Goal: Communication & Community: Participate in discussion

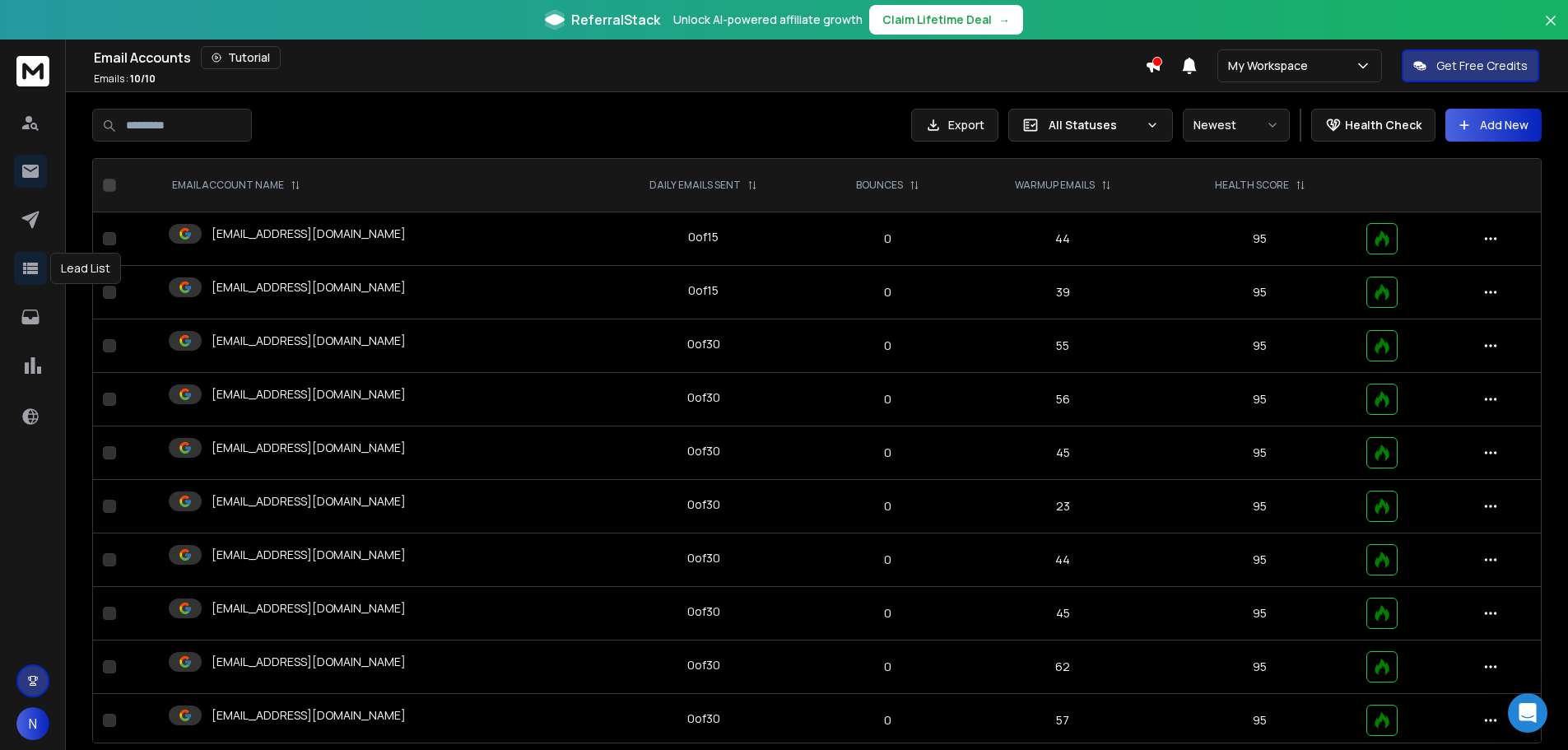
click at [28, 265] on icon at bounding box center [30, 268] width 15 height 12
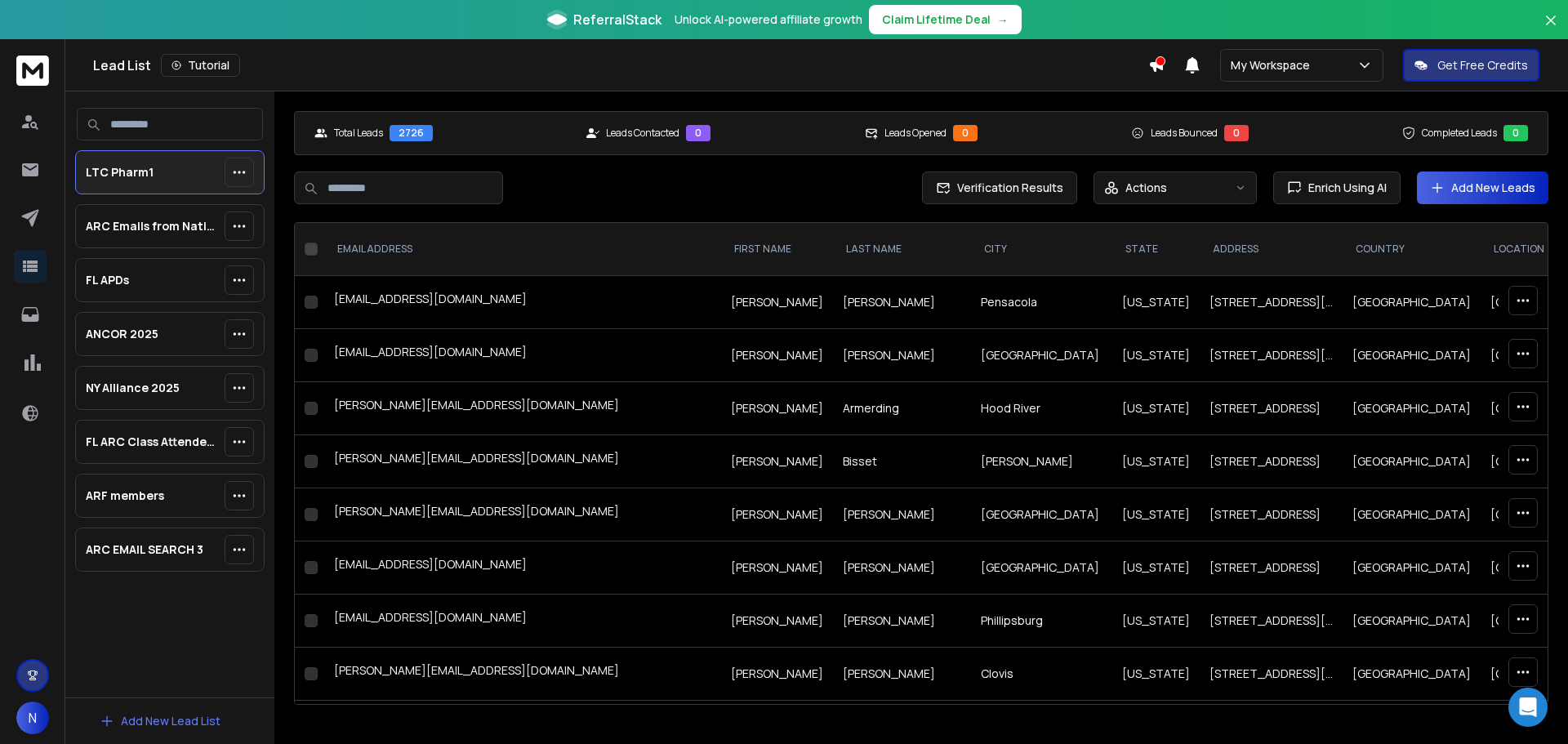
click at [127, 553] on p "ARC EMAIL SEARCH 3" at bounding box center [144, 550] width 118 height 16
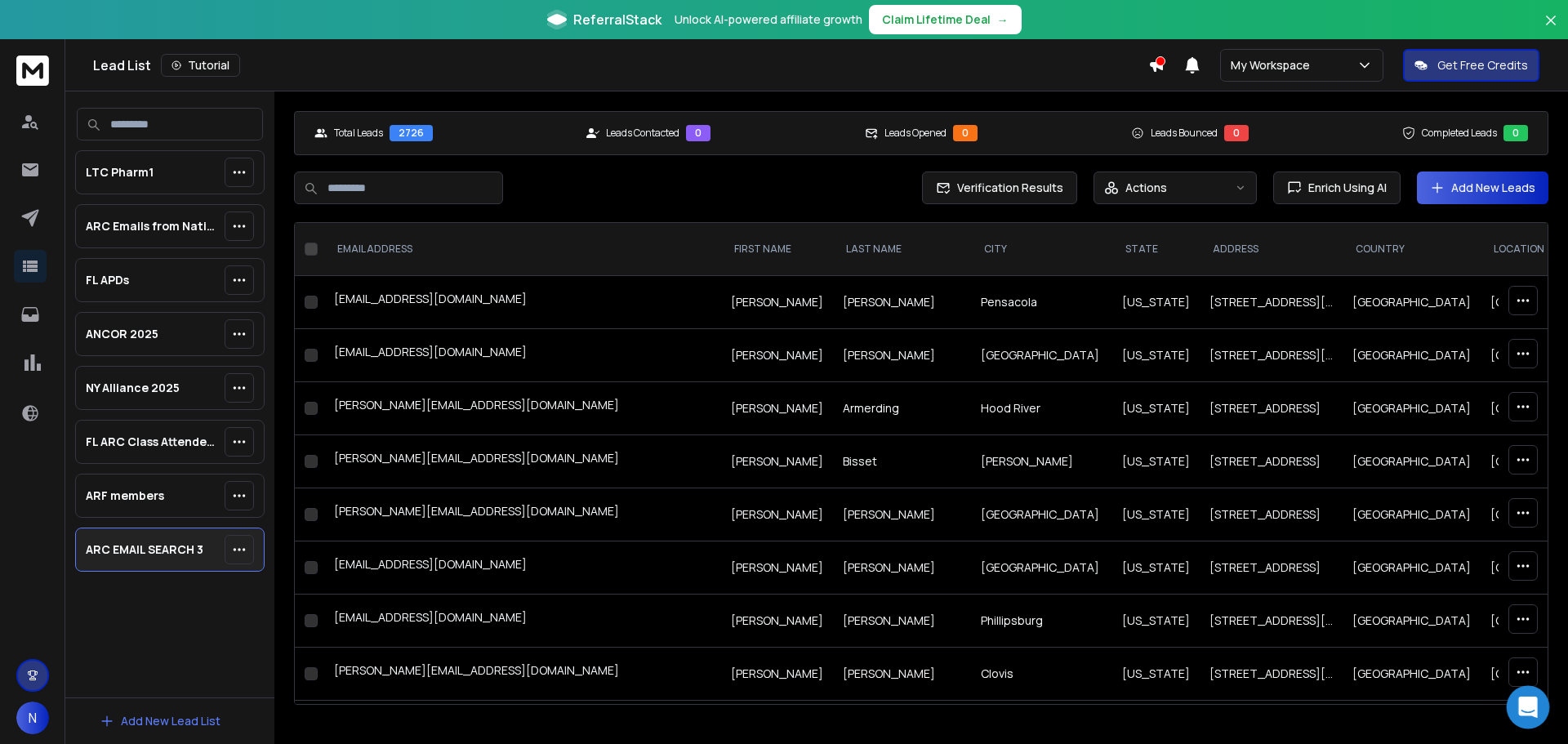
click at [1522, 717] on div "Open Intercom Messenger" at bounding box center [1528, 707] width 43 height 43
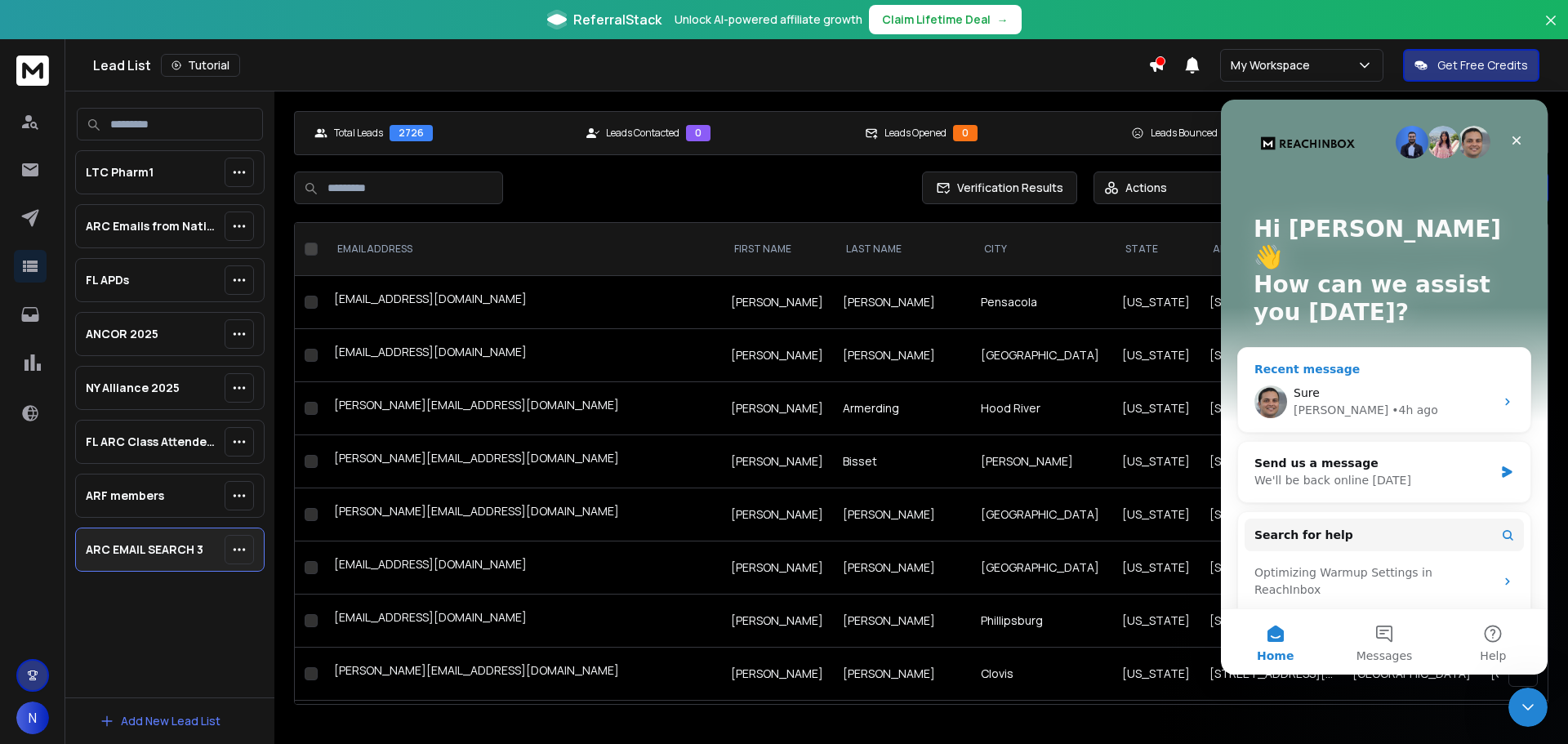
click at [1300, 384] on div "Sure" at bounding box center [1394, 393] width 201 height 17
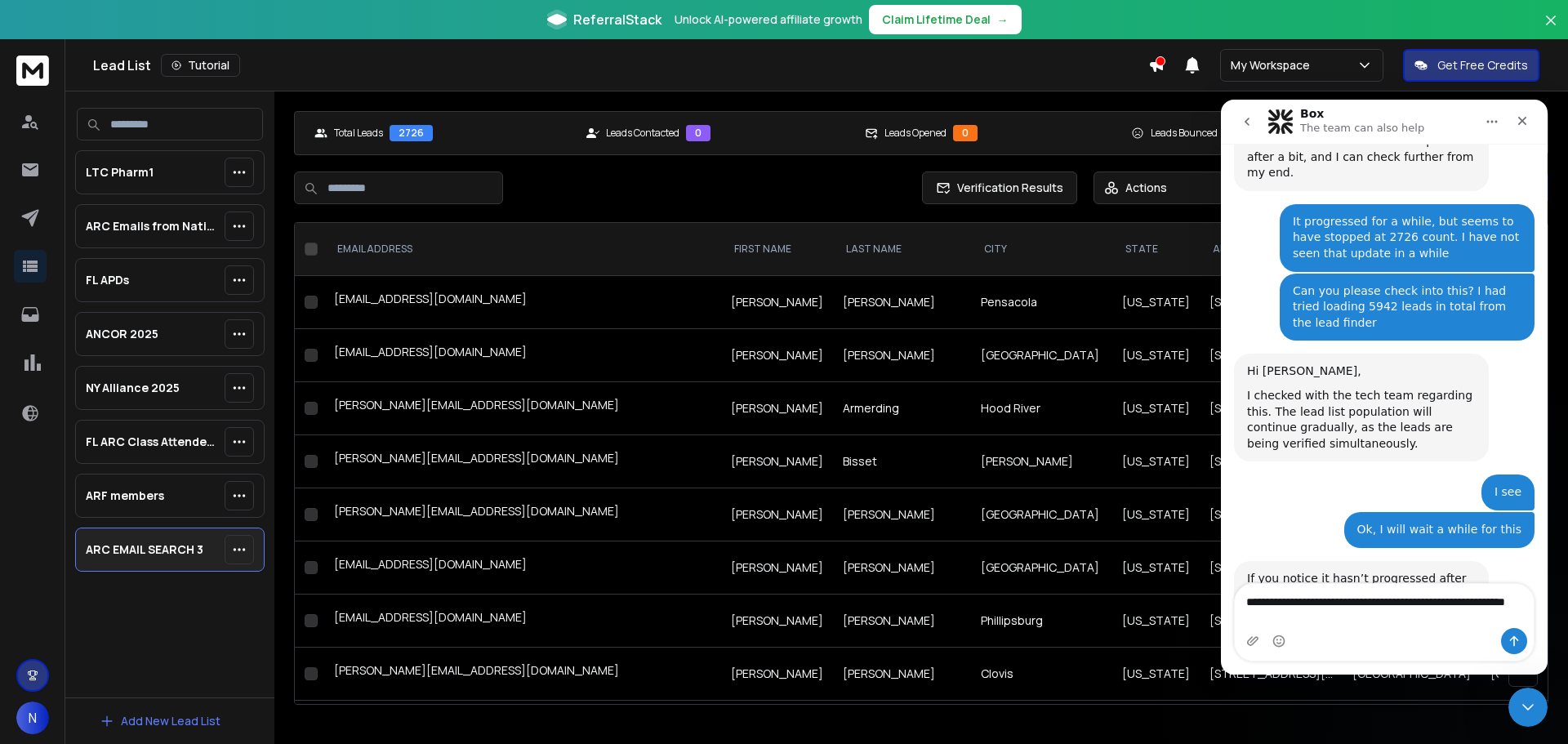
scroll to position [2855, 0]
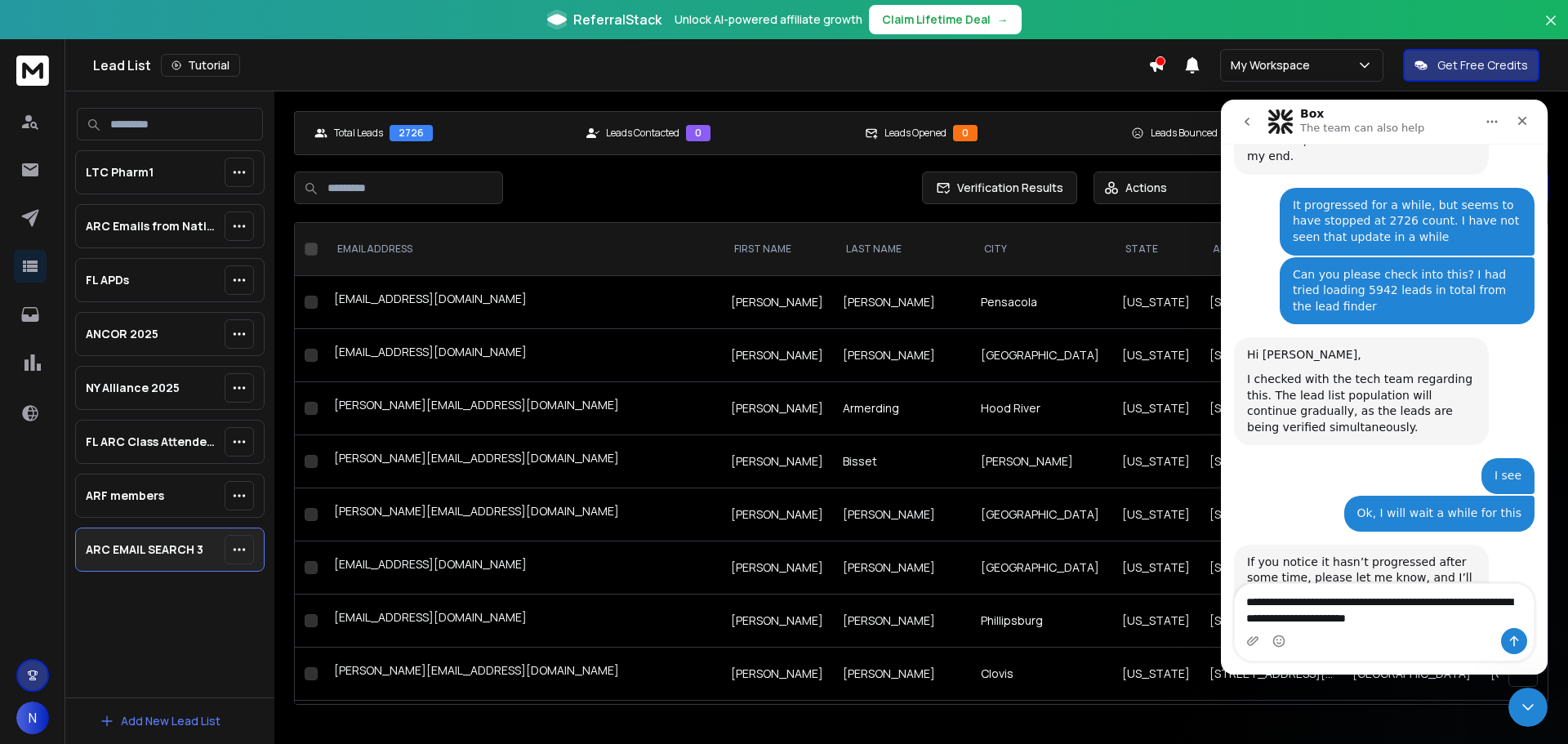
type textarea "**********"
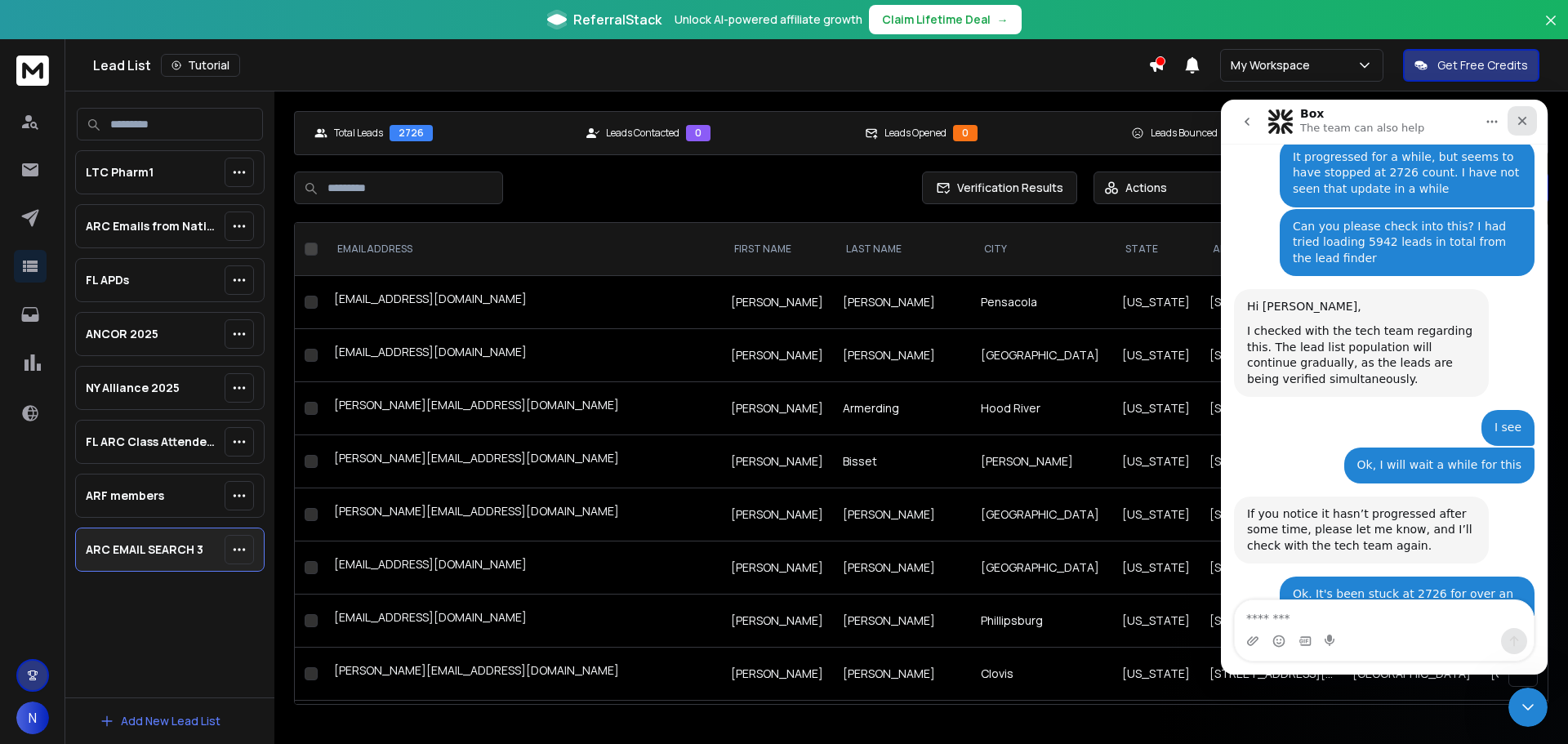
click at [1522, 124] on icon "Close" at bounding box center [1521, 121] width 13 height 13
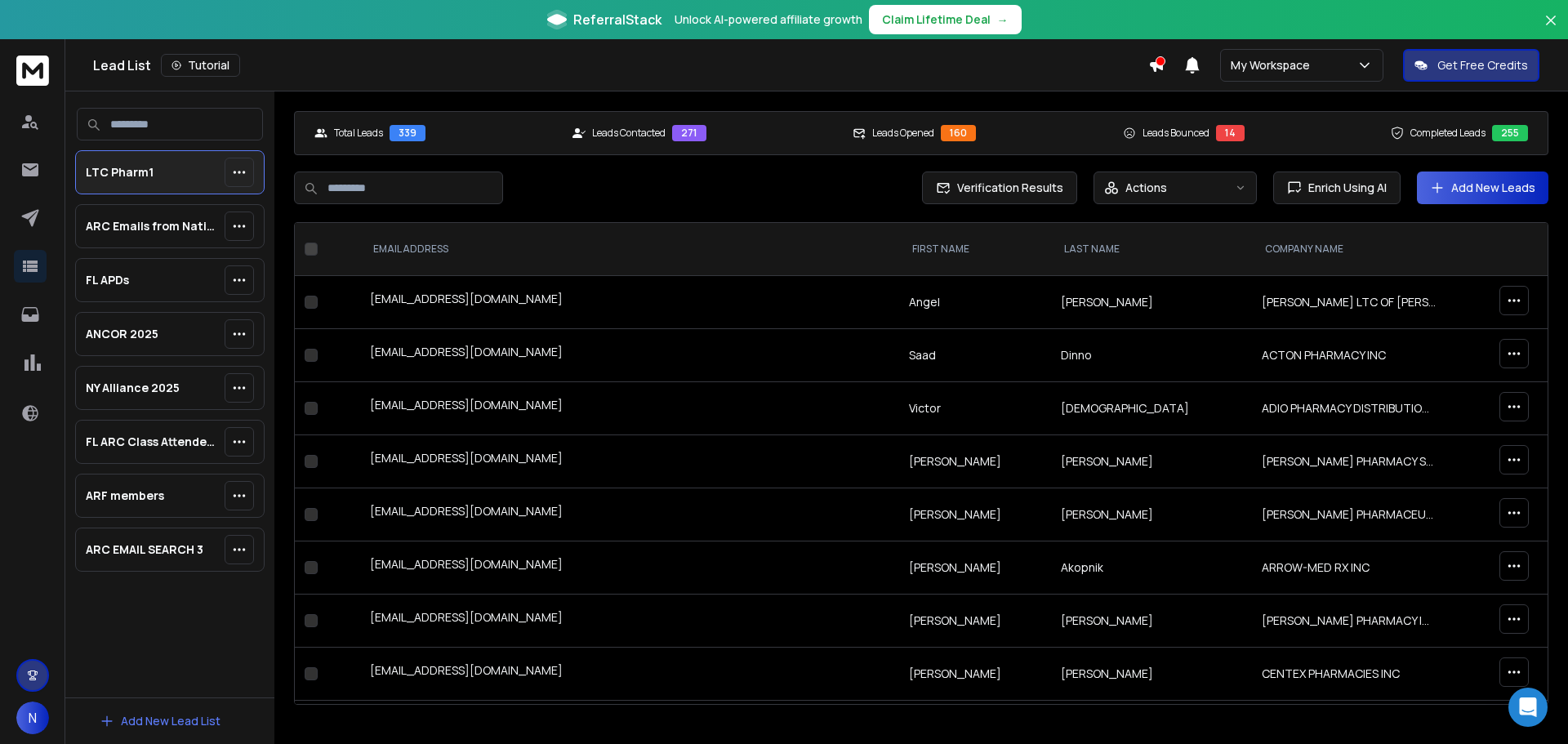
click at [130, 548] on p "ARC EMAIL SEARCH 3" at bounding box center [144, 550] width 118 height 16
click at [142, 549] on p "ARC EMAIL SEARCH 3" at bounding box center [144, 550] width 118 height 16
